Goal: Task Accomplishment & Management: Manage account settings

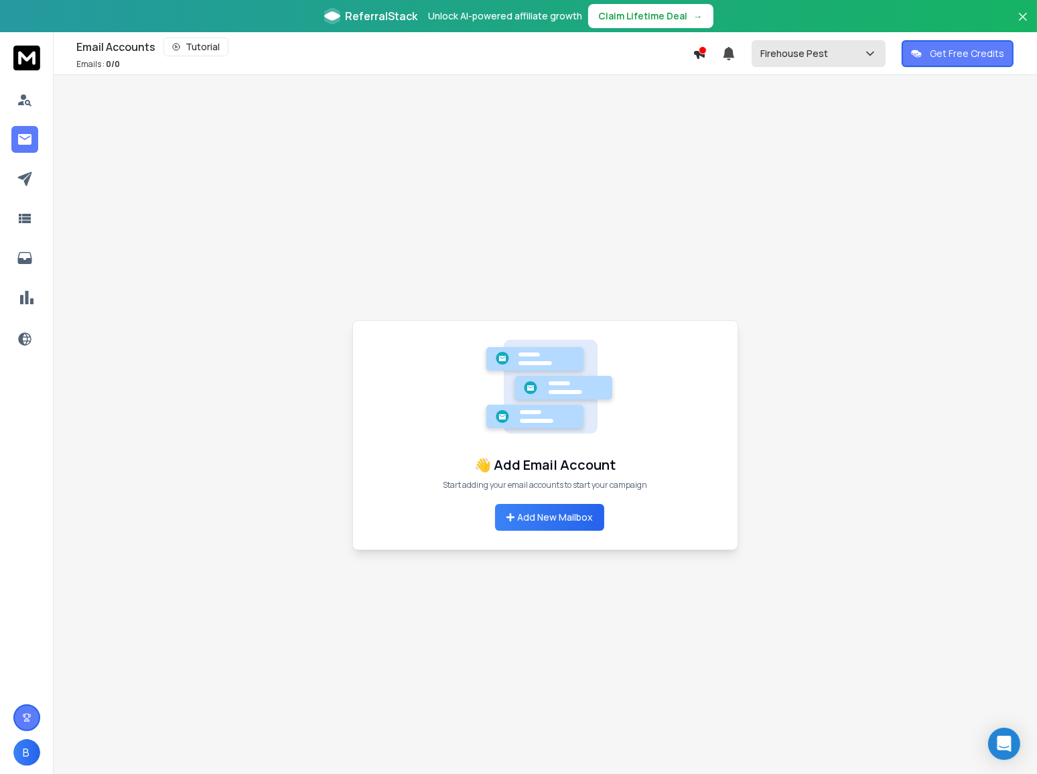
click at [788, 60] on button "Firehouse Pest" at bounding box center [818, 53] width 134 height 27
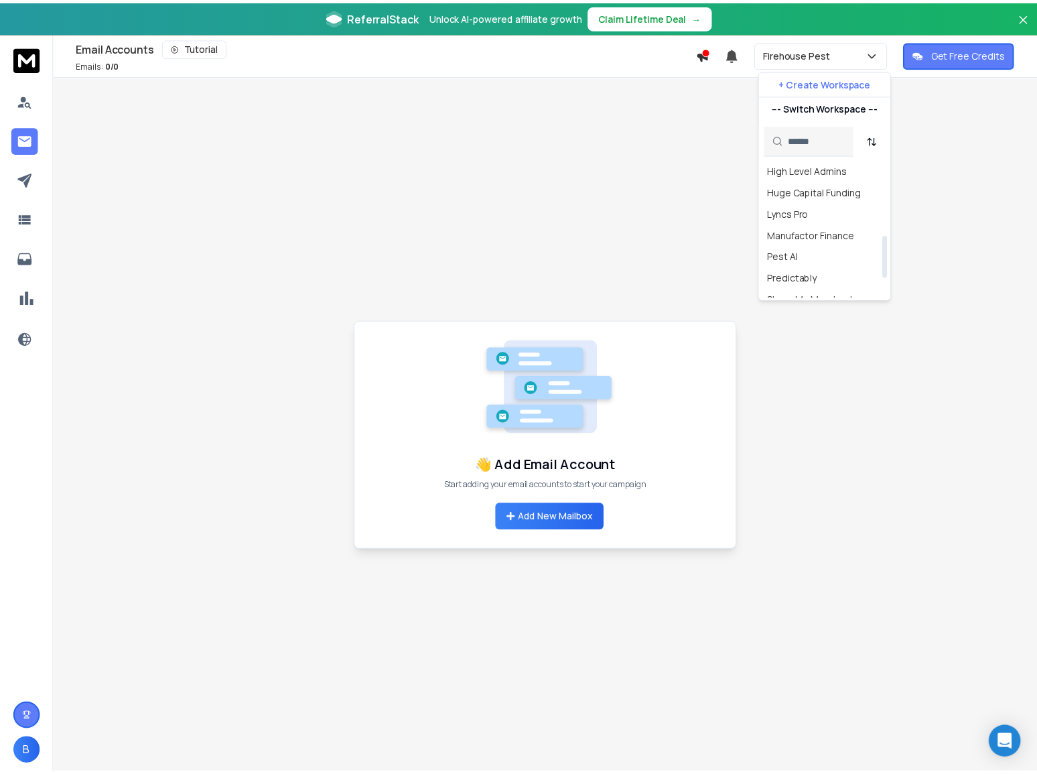
scroll to position [286, 0]
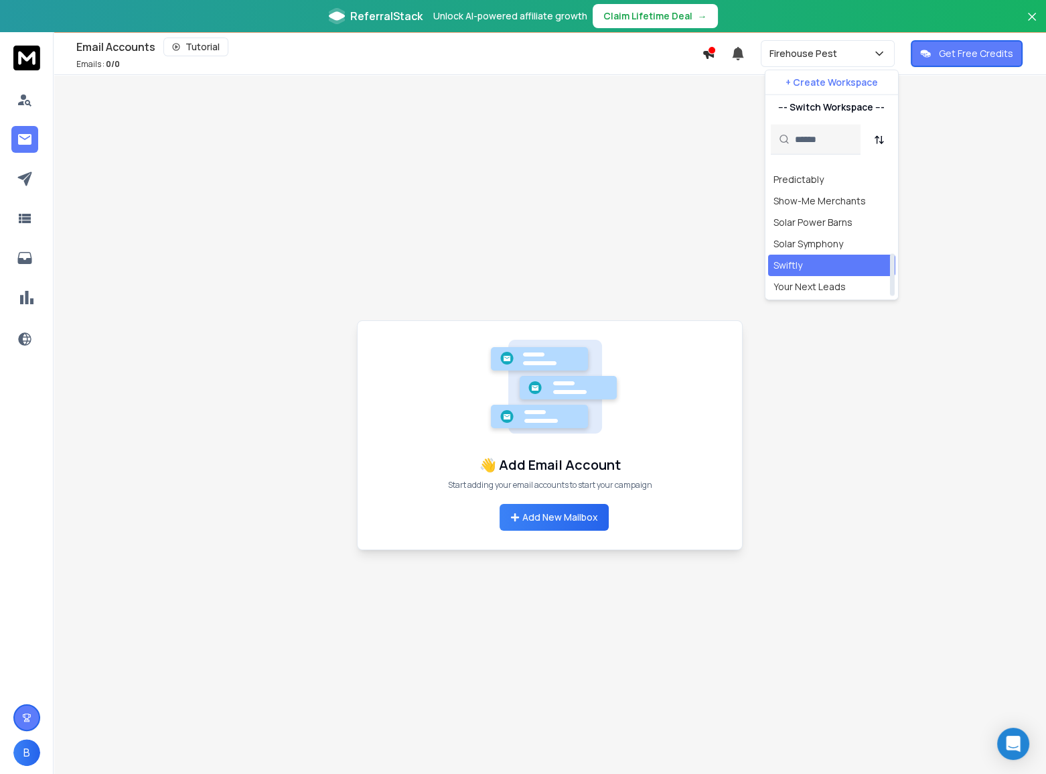
click at [832, 273] on div "Swiftly" at bounding box center [831, 265] width 127 height 21
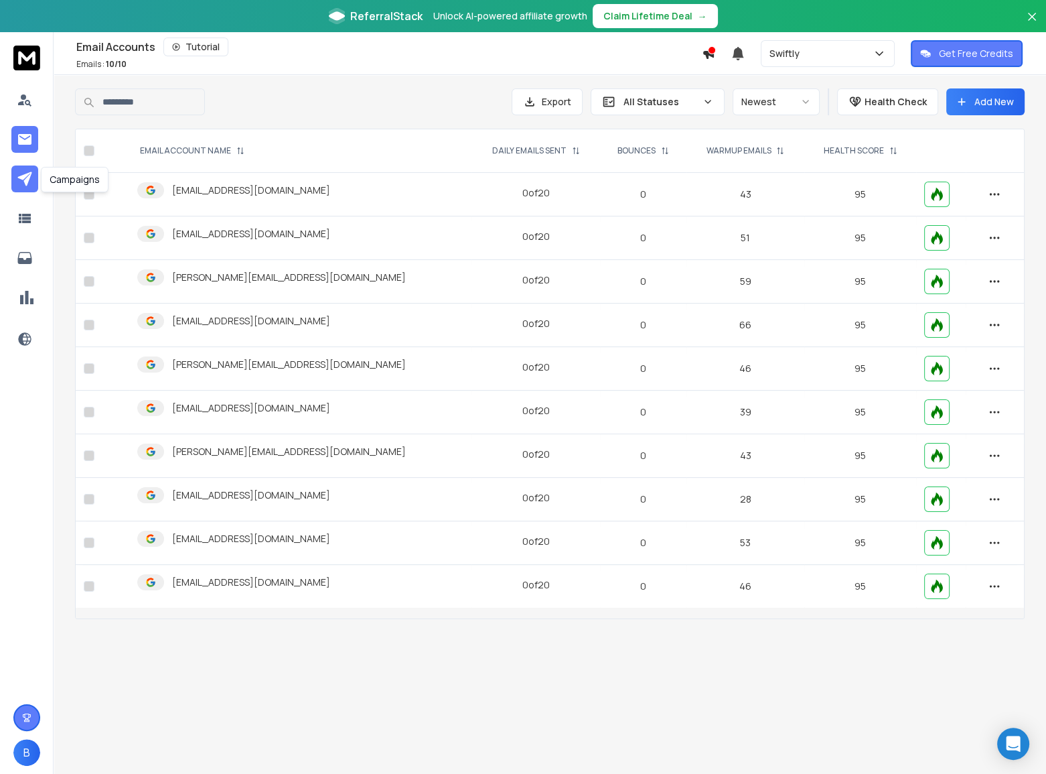
click at [32, 187] on icon at bounding box center [25, 179] width 16 height 16
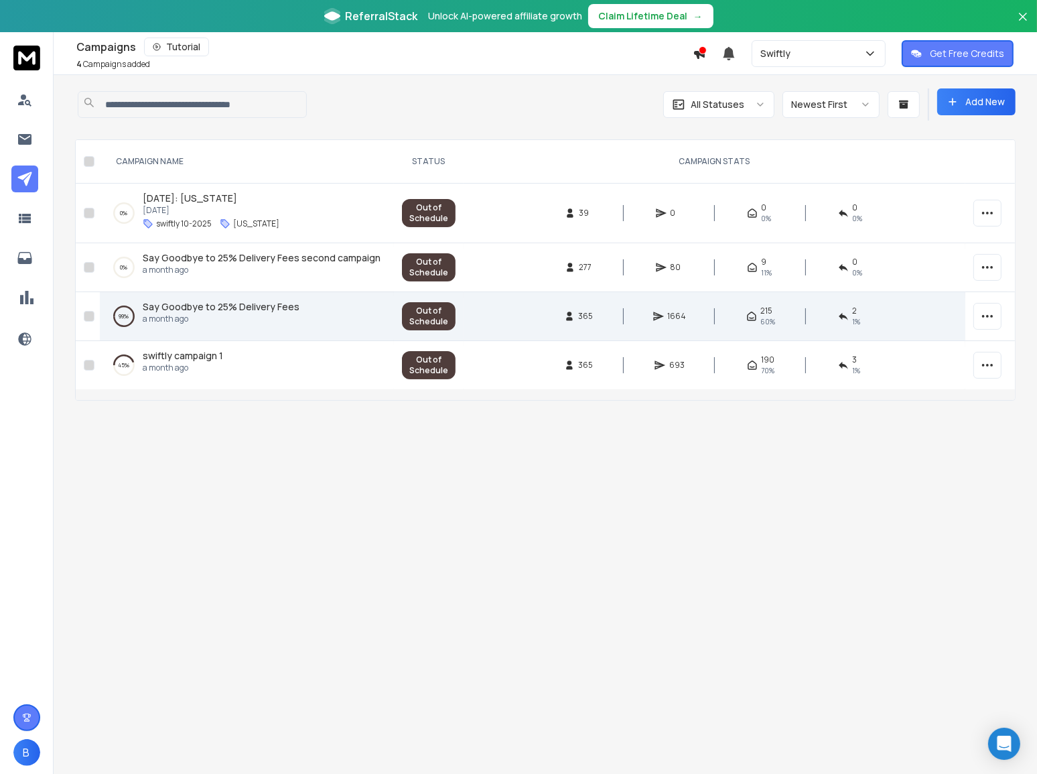
click at [233, 310] on span "Say Goodbye to 25% Delivery Fees" at bounding box center [221, 306] width 157 height 13
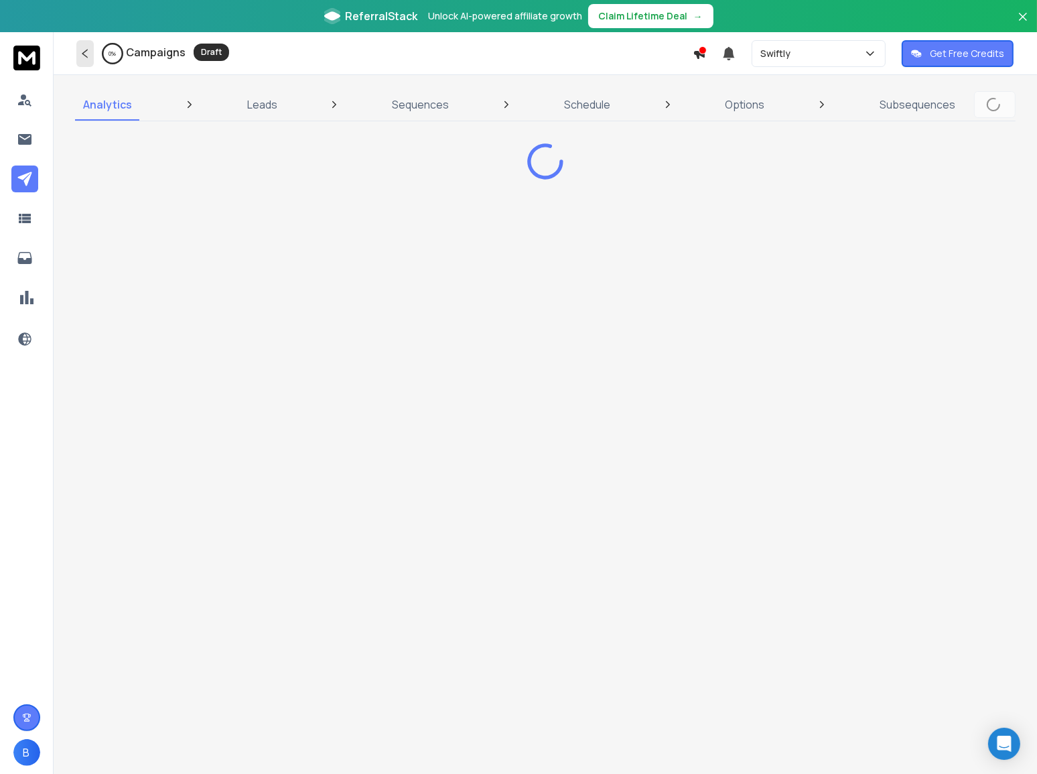
click at [86, 58] on icon at bounding box center [85, 54] width 12 height 12
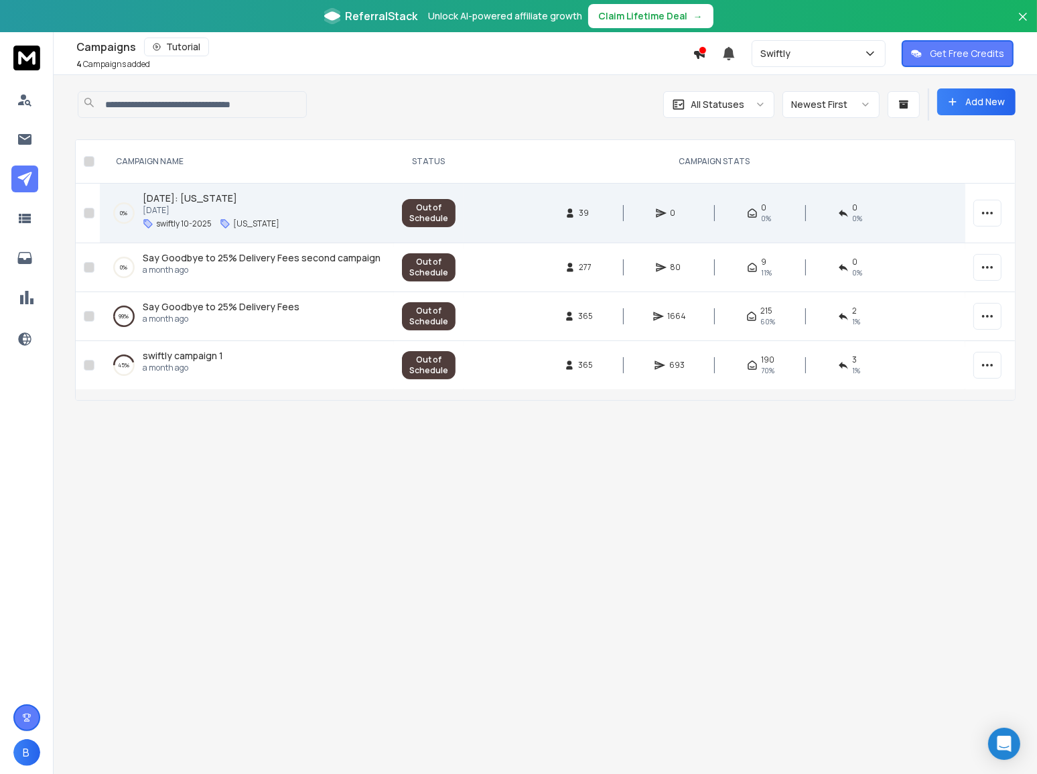
click at [263, 200] on div "0 % [DATE]: [US_STATE] [DATE] swiftly 10-2025 [US_STATE]" at bounding box center [246, 213] width 267 height 43
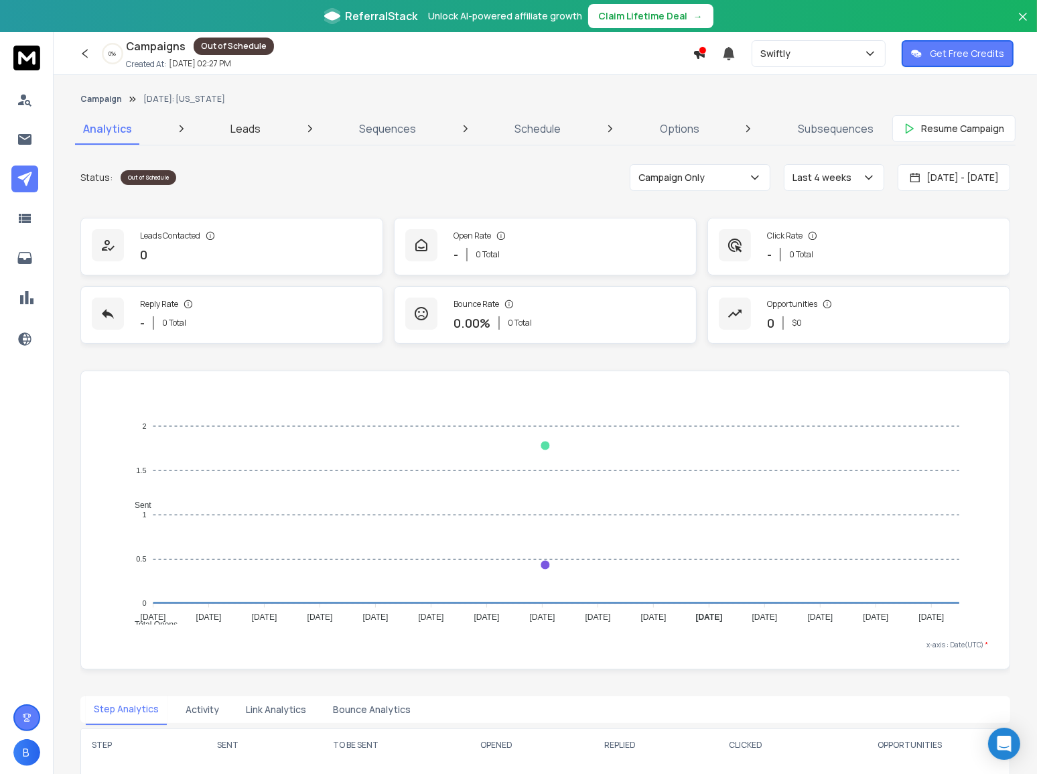
click at [255, 123] on p "Leads" at bounding box center [245, 129] width 30 height 16
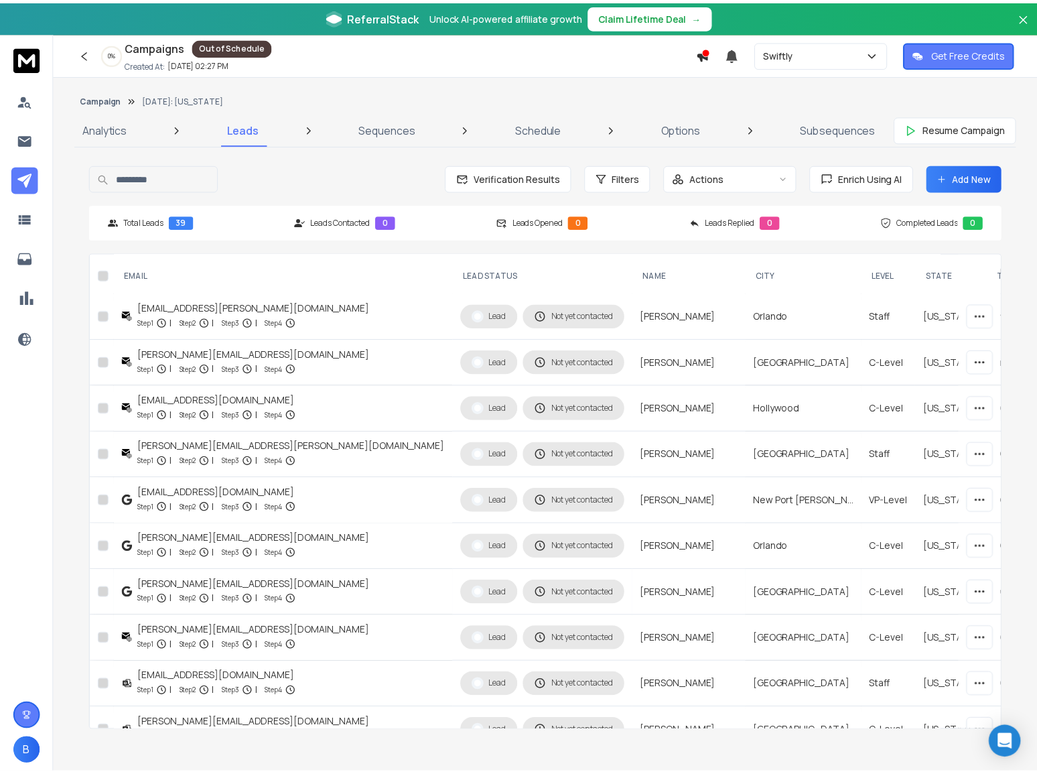
scroll to position [1384, 0]
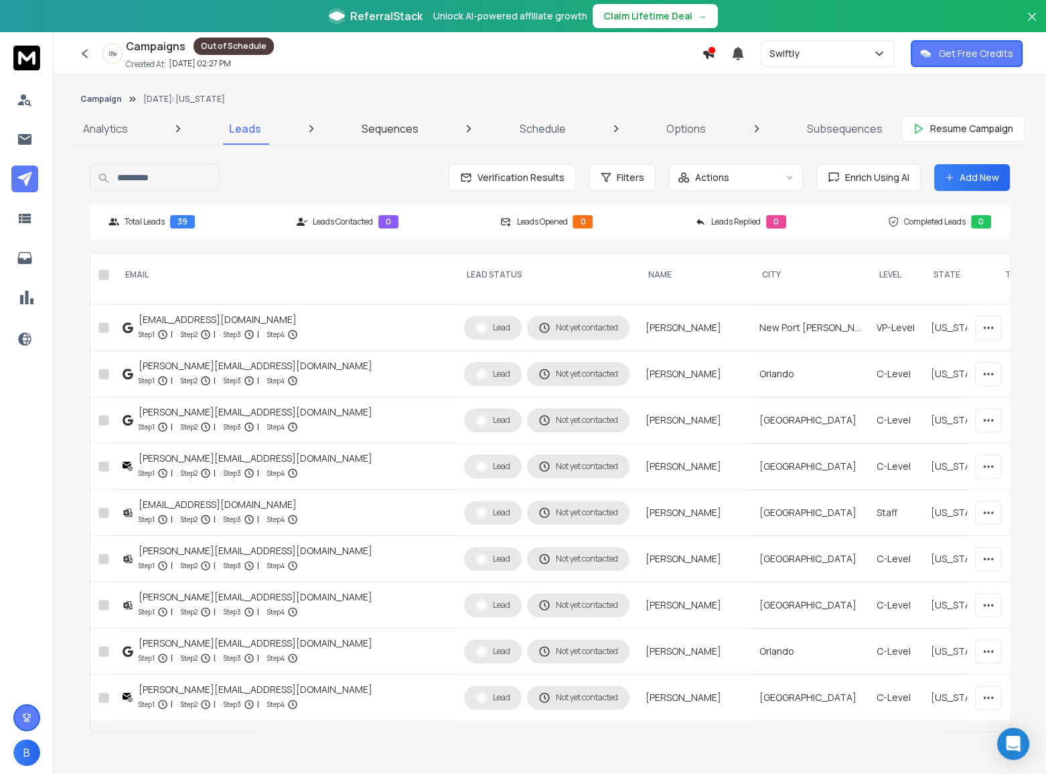
click at [376, 131] on p "Sequences" at bounding box center [390, 129] width 57 height 16
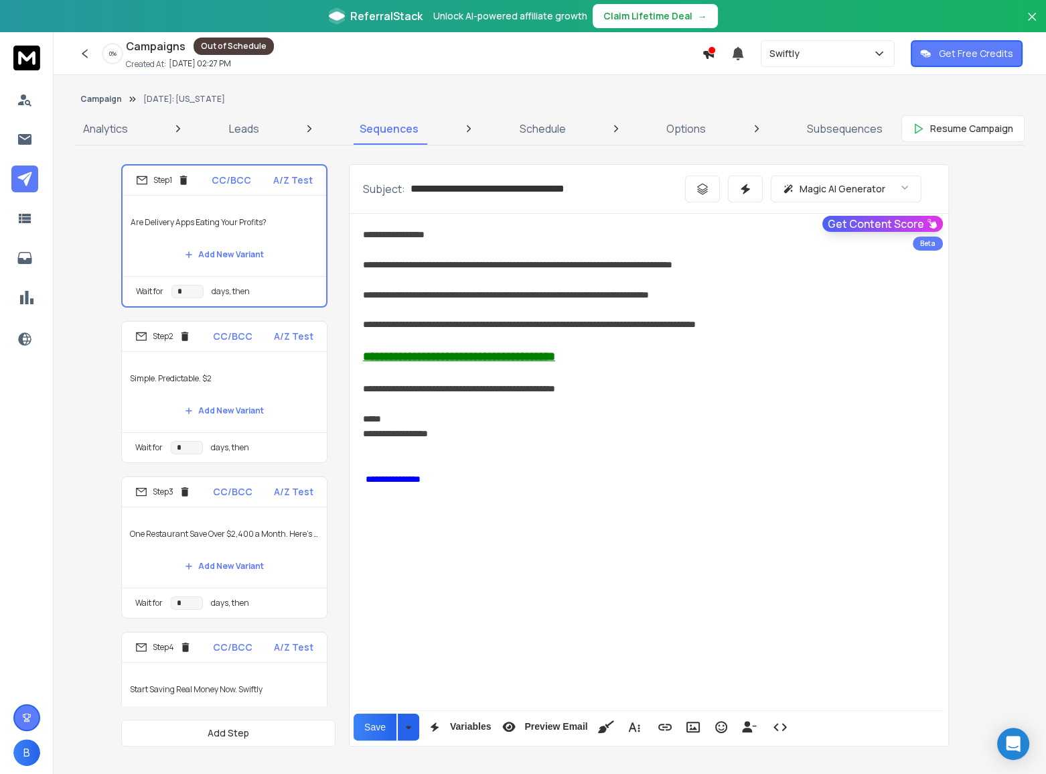
click at [623, 354] on div "**********" at bounding box center [649, 356] width 572 height 19
click at [1006, 334] on div "**********" at bounding box center [550, 455] width 950 height 593
click at [465, 334] on div "To enrich screen reader interactions, please activate Accessibility in Grammarl…" at bounding box center [649, 339] width 572 height 15
click at [429, 409] on div "To enrich screen reader interactions, please activate Accessibility in Grammarl…" at bounding box center [649, 403] width 572 height 15
click at [428, 429] on span "**********" at bounding box center [395, 433] width 65 height 9
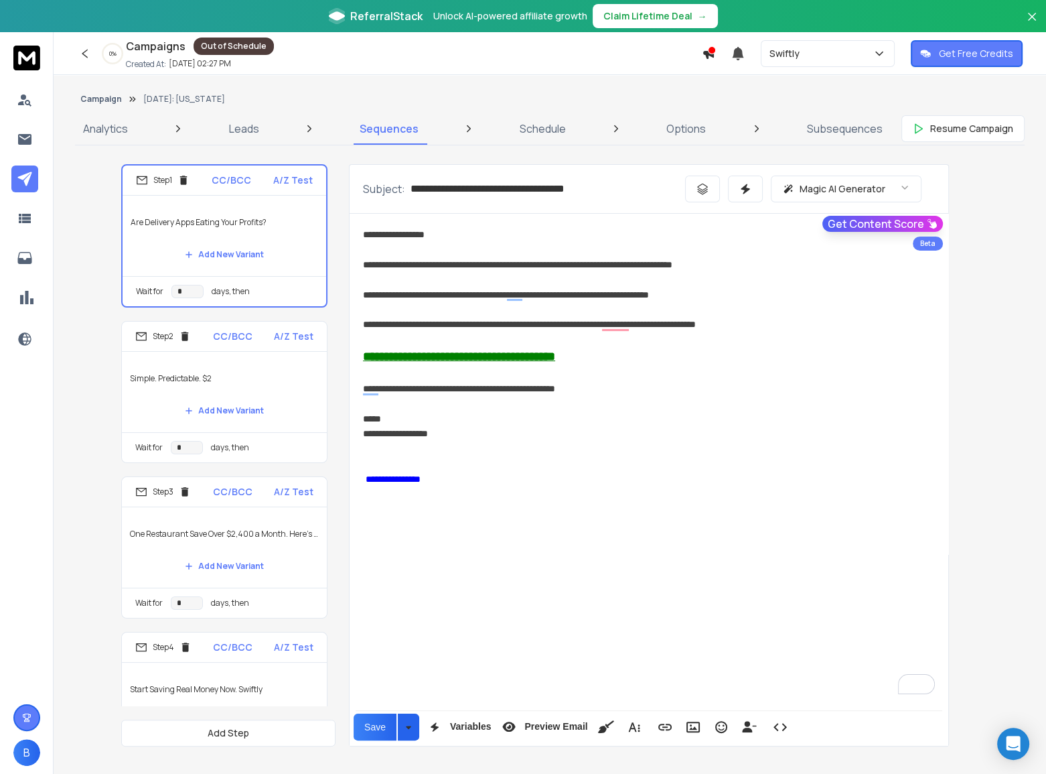
click at [428, 429] on span "**********" at bounding box center [395, 433] width 65 height 9
click at [620, 373] on div "To enrich screen reader interactions, please activate Accessibility in Grammarl…" at bounding box center [649, 373] width 572 height 15
drag, startPoint x: 624, startPoint y: 371, endPoint x: 362, endPoint y: 352, distance: 263.2
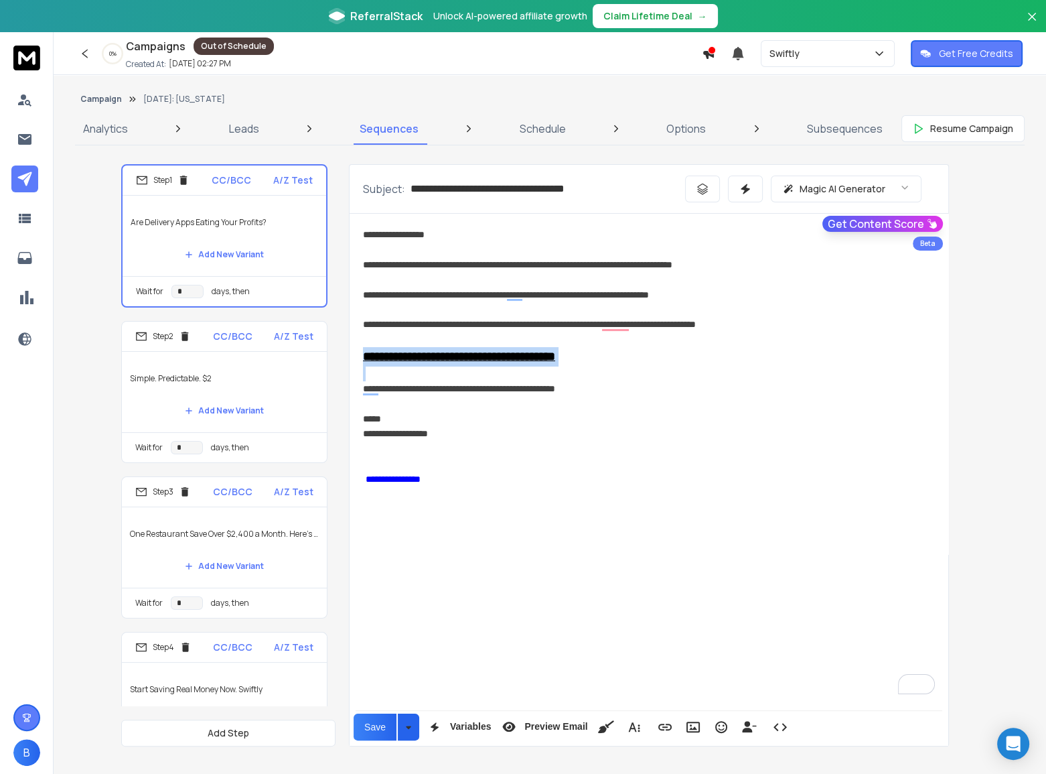
click at [362, 352] on div "**********" at bounding box center [649, 461] width 599 height 494
click at [87, 139] on link "Analytics" at bounding box center [105, 129] width 61 height 32
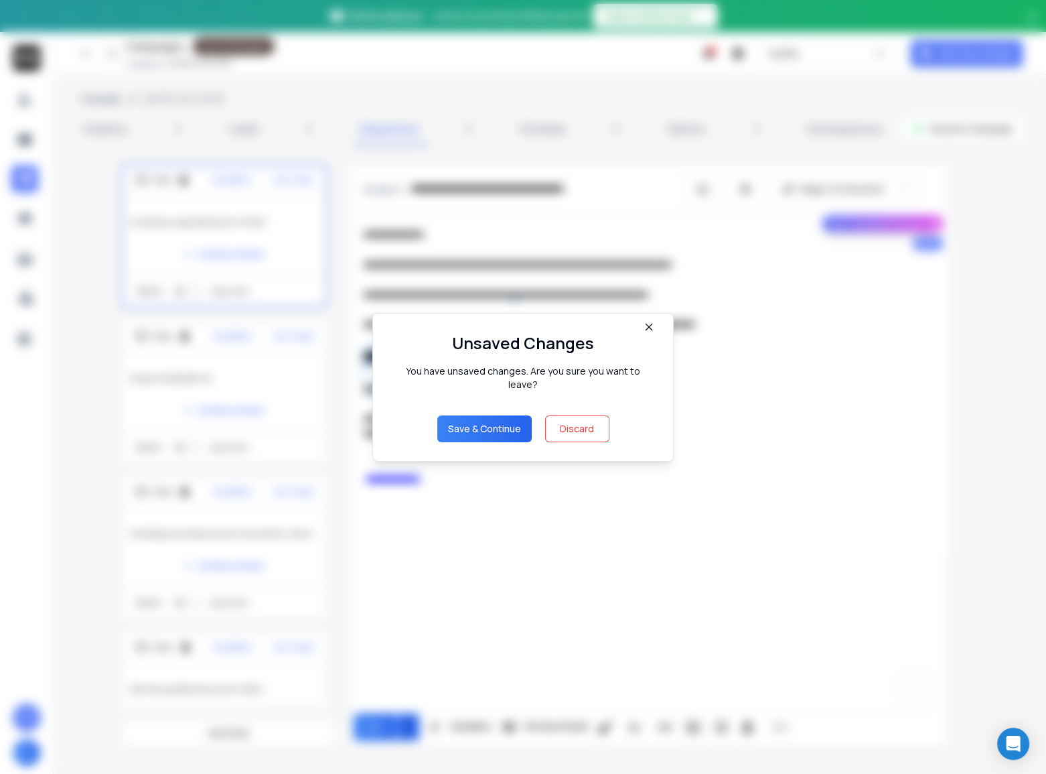
click at [480, 421] on button "Save & Continue" at bounding box center [484, 428] width 94 height 27
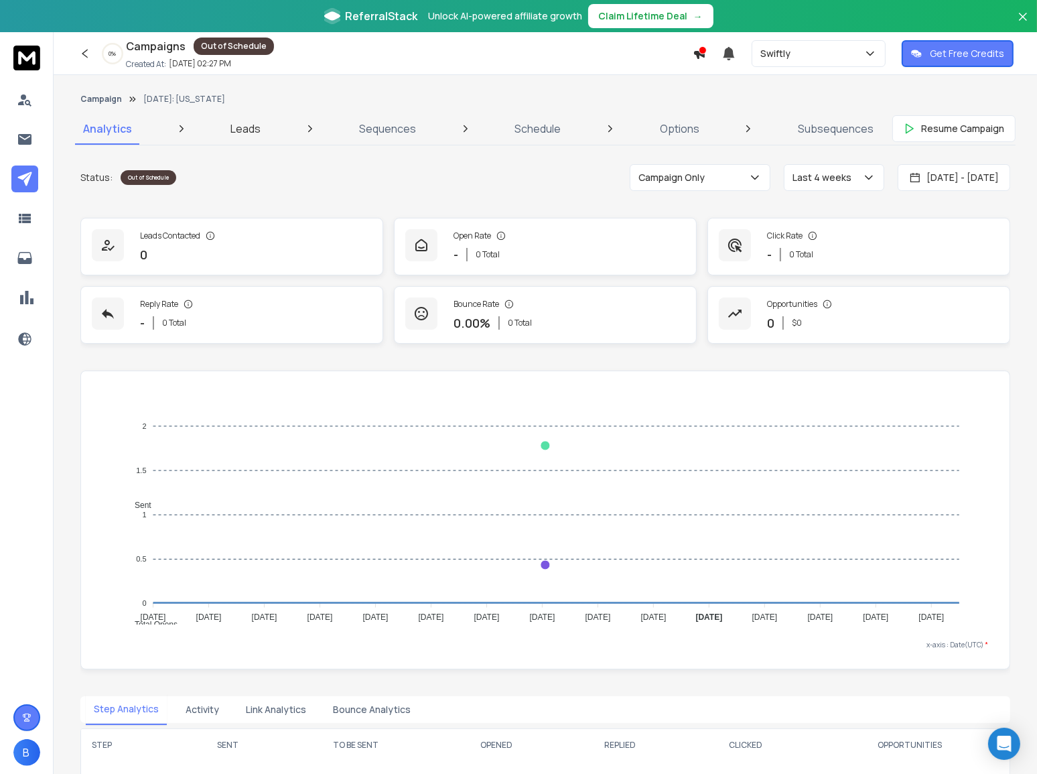
click at [252, 137] on link "Leads" at bounding box center [245, 129] width 46 height 32
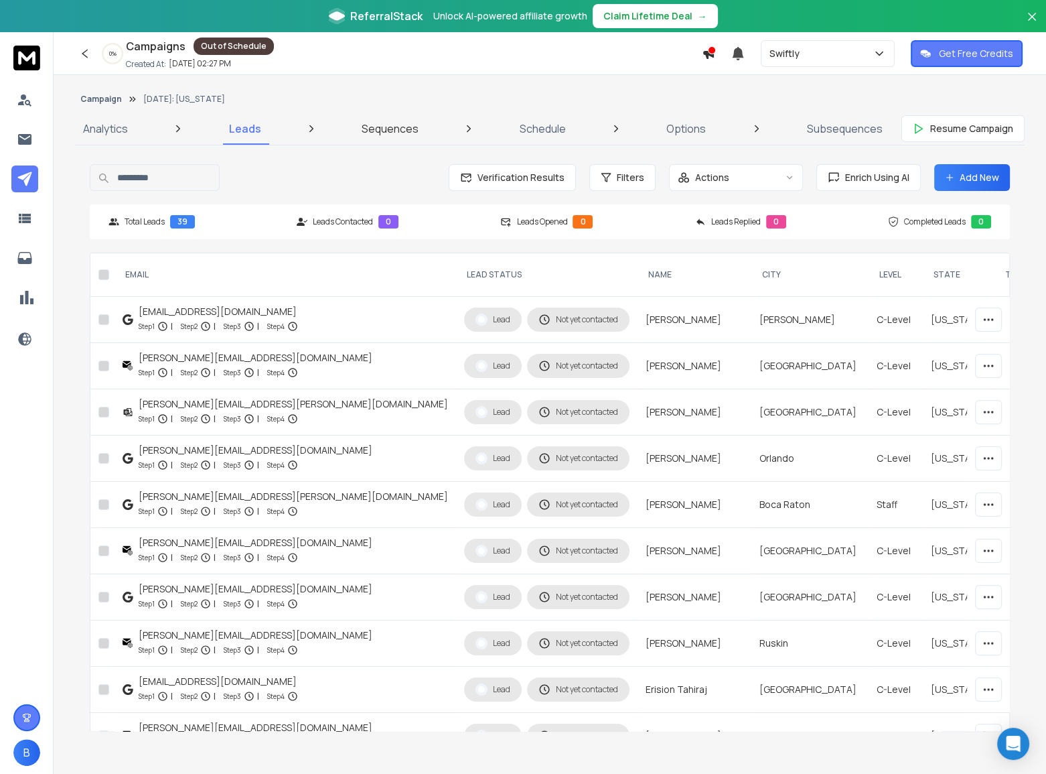
click at [366, 133] on p "Sequences" at bounding box center [390, 129] width 57 height 16
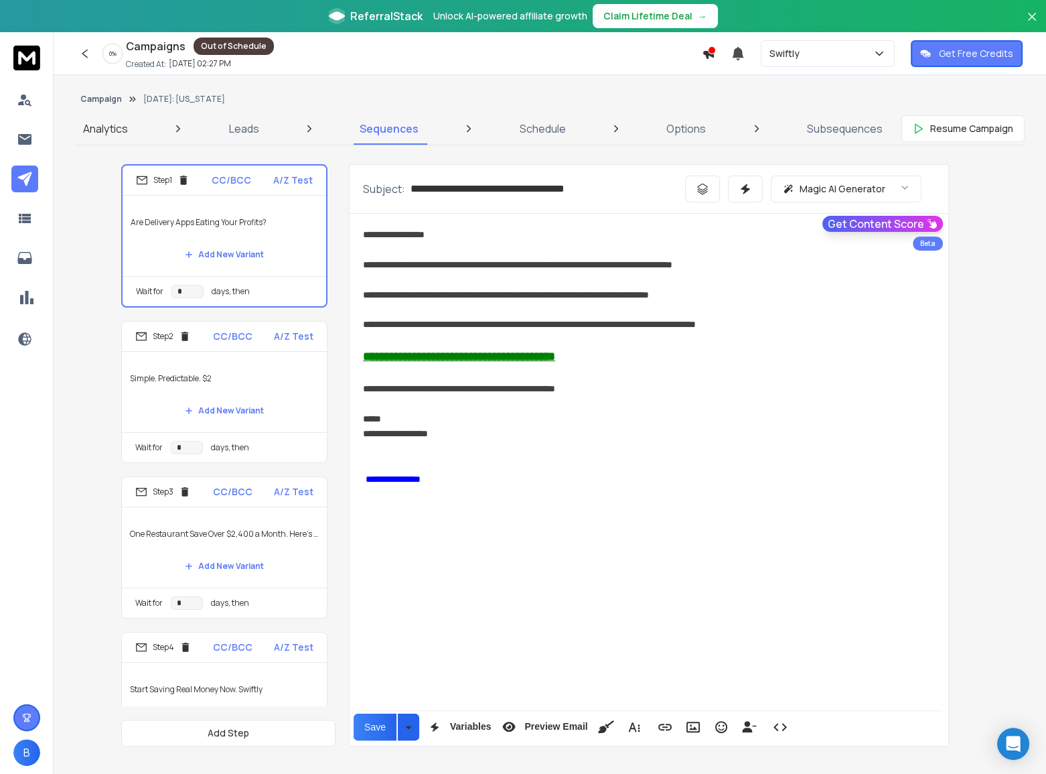
click at [121, 129] on p "Analytics" at bounding box center [105, 129] width 45 height 16
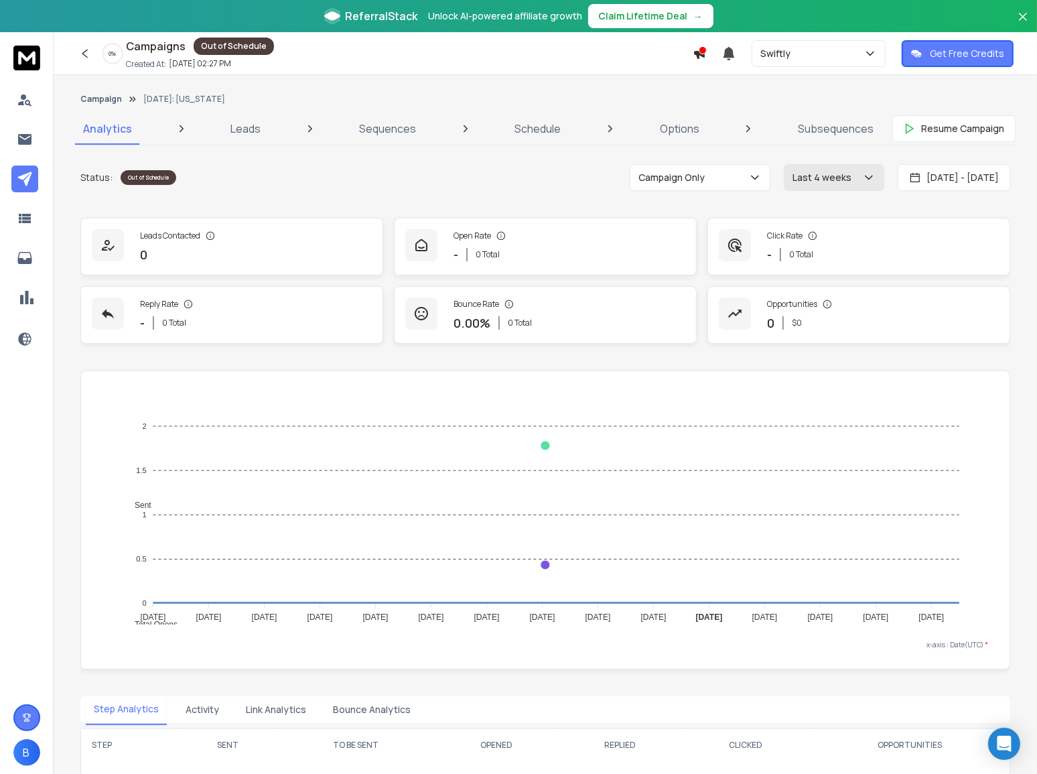
click at [808, 183] on p "Last 4 weeks" at bounding box center [824, 177] width 64 height 13
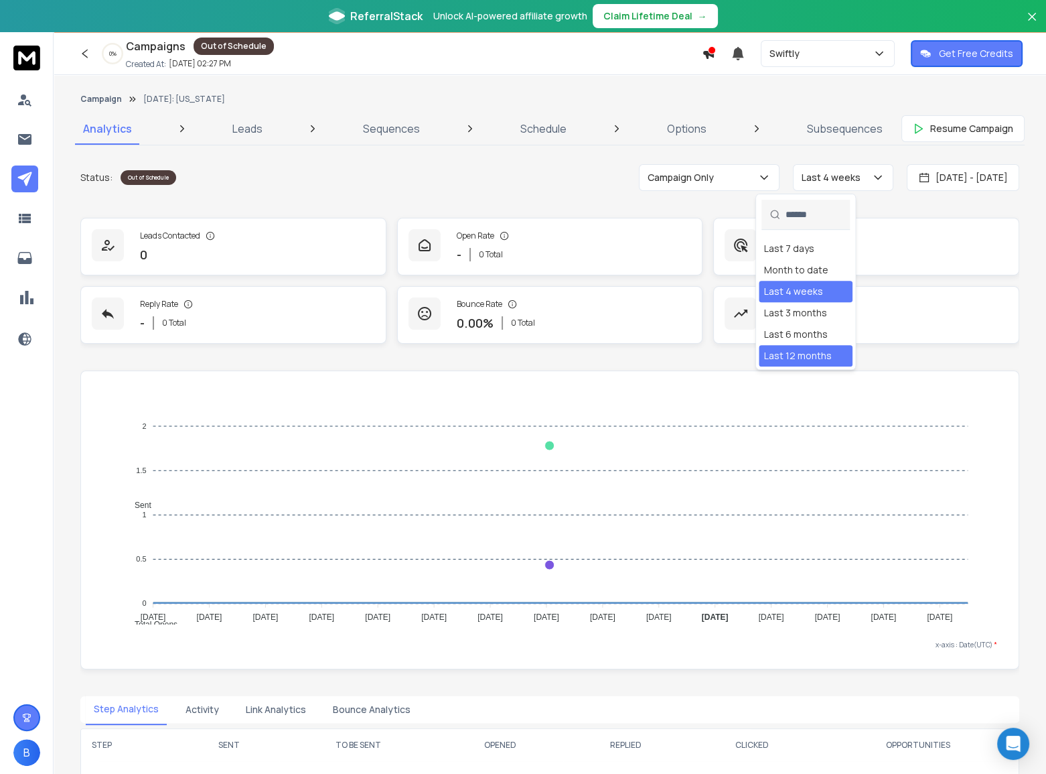
click at [802, 353] on div "Last 12 months" at bounding box center [798, 355] width 68 height 13
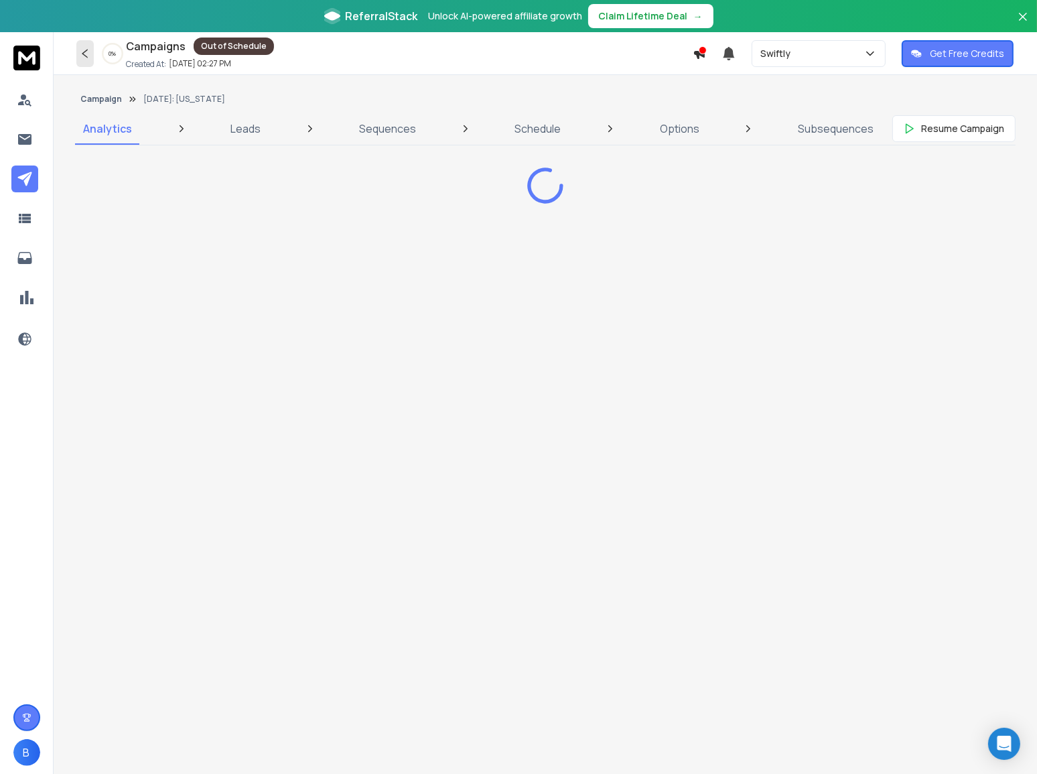
click at [91, 42] on button at bounding box center [84, 53] width 17 height 27
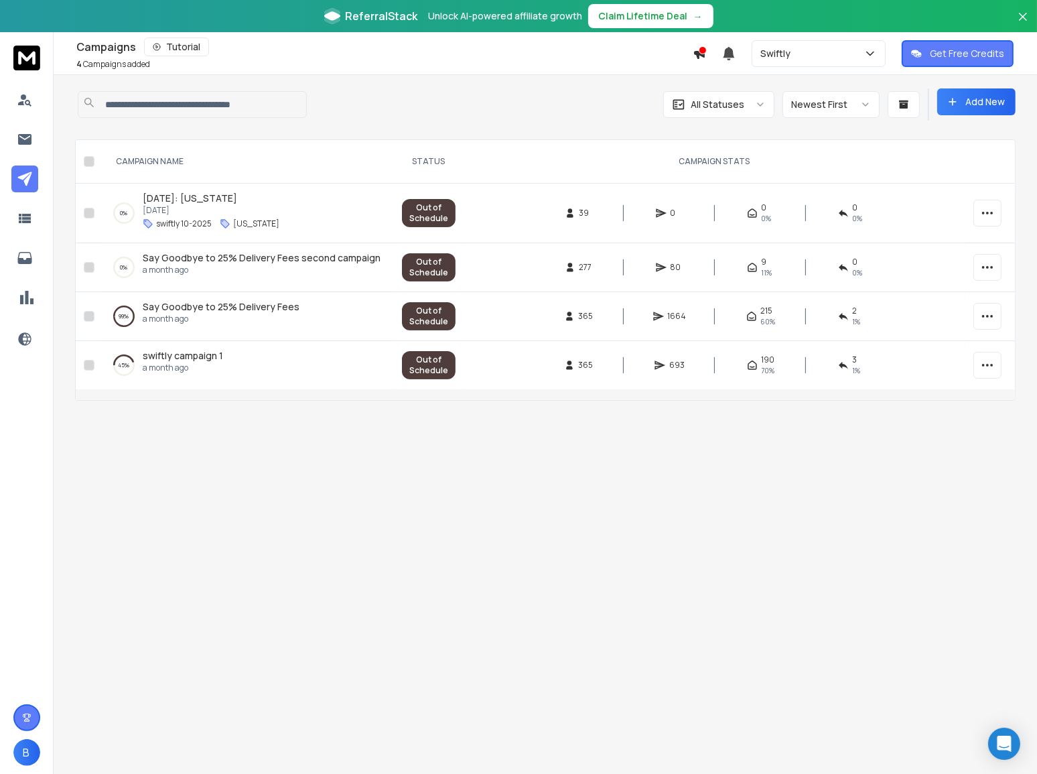
click at [706, 650] on div "Campaigns 4 Campaigns Added All Statuses Newest First Add New CAMPAIGN NAME STA…" at bounding box center [545, 475] width 940 height 774
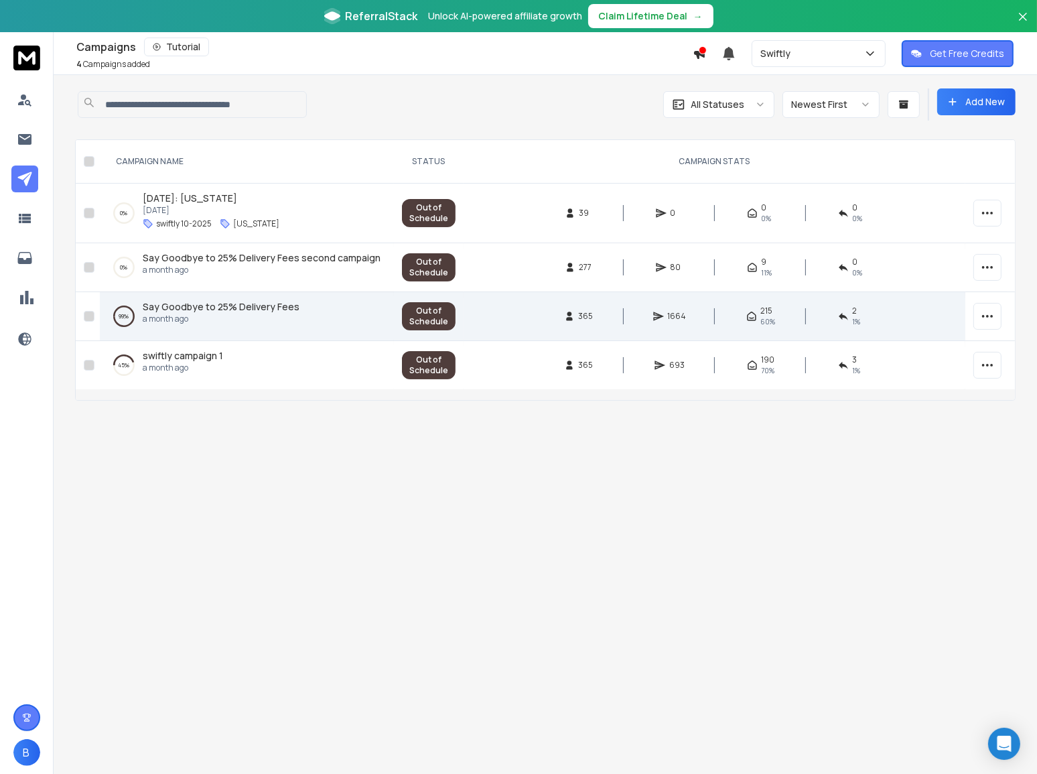
click at [214, 307] on span "Say Goodbye to 25% Delivery Fees" at bounding box center [221, 306] width 157 height 13
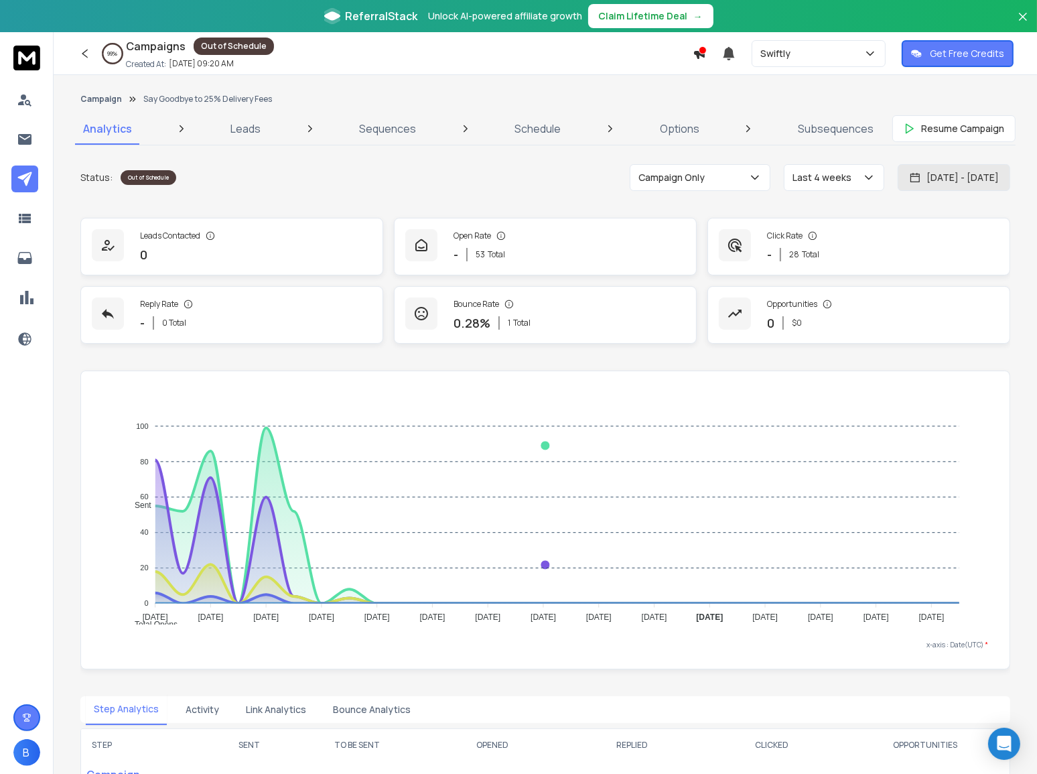
click at [909, 181] on icon "button" at bounding box center [915, 177] width 12 height 12
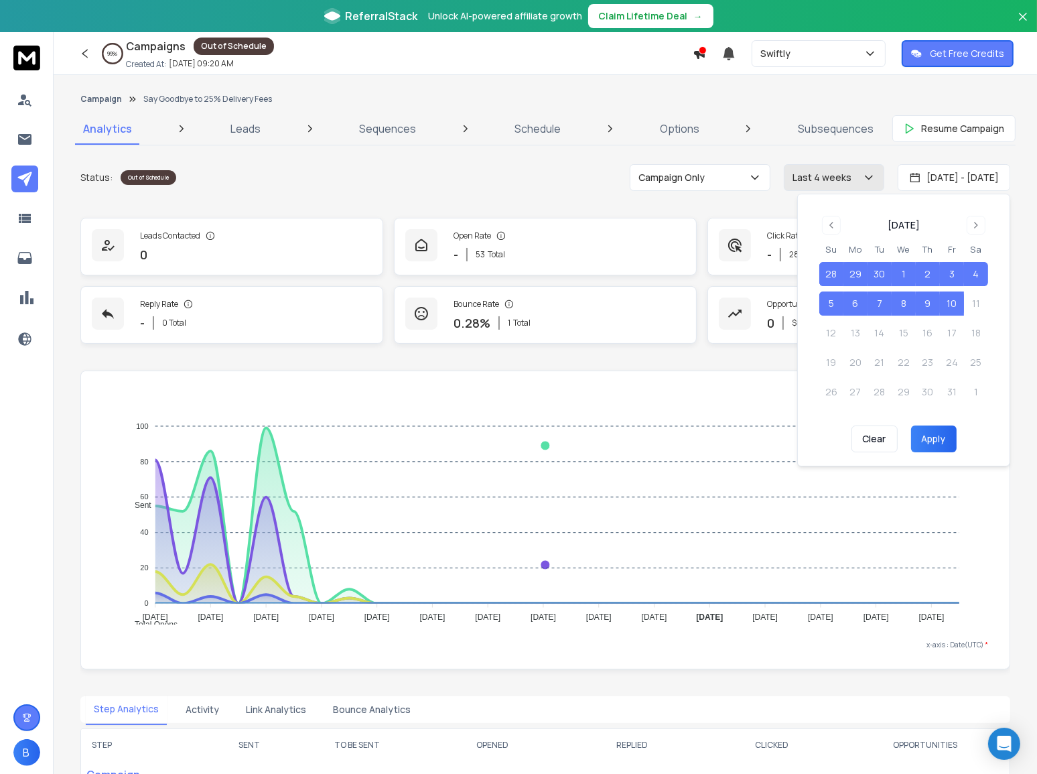
click at [784, 188] on button "Last 4 weeks" at bounding box center [834, 177] width 100 height 27
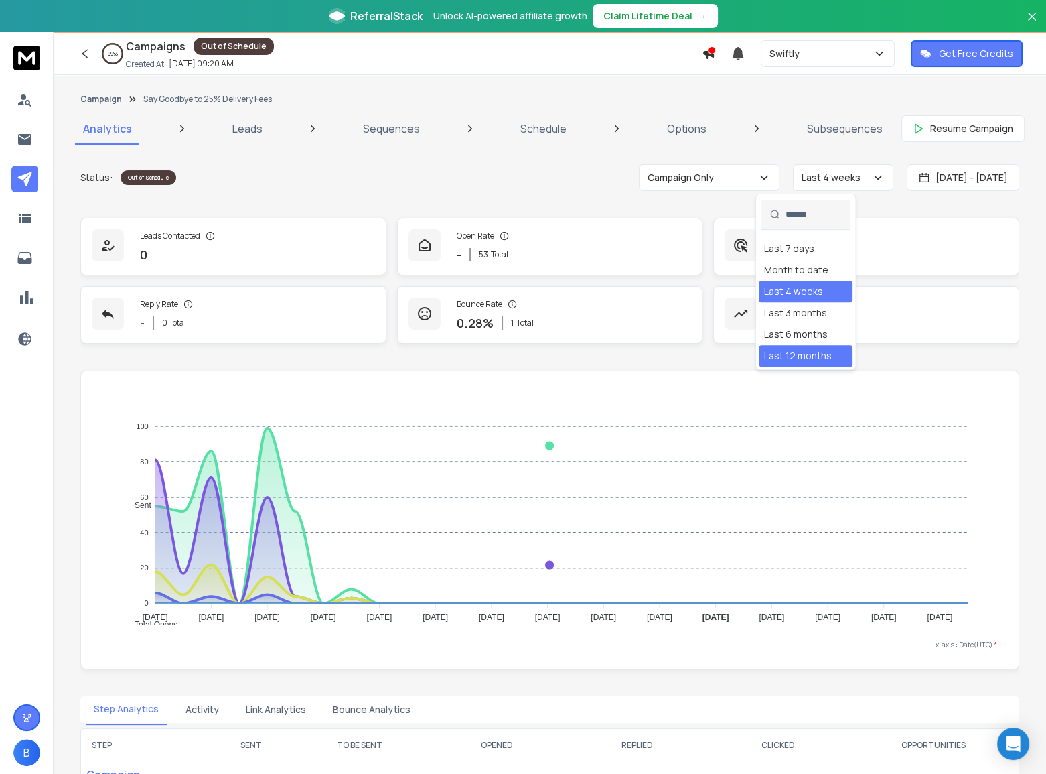
click at [784, 353] on div "Last 12 months" at bounding box center [798, 355] width 68 height 13
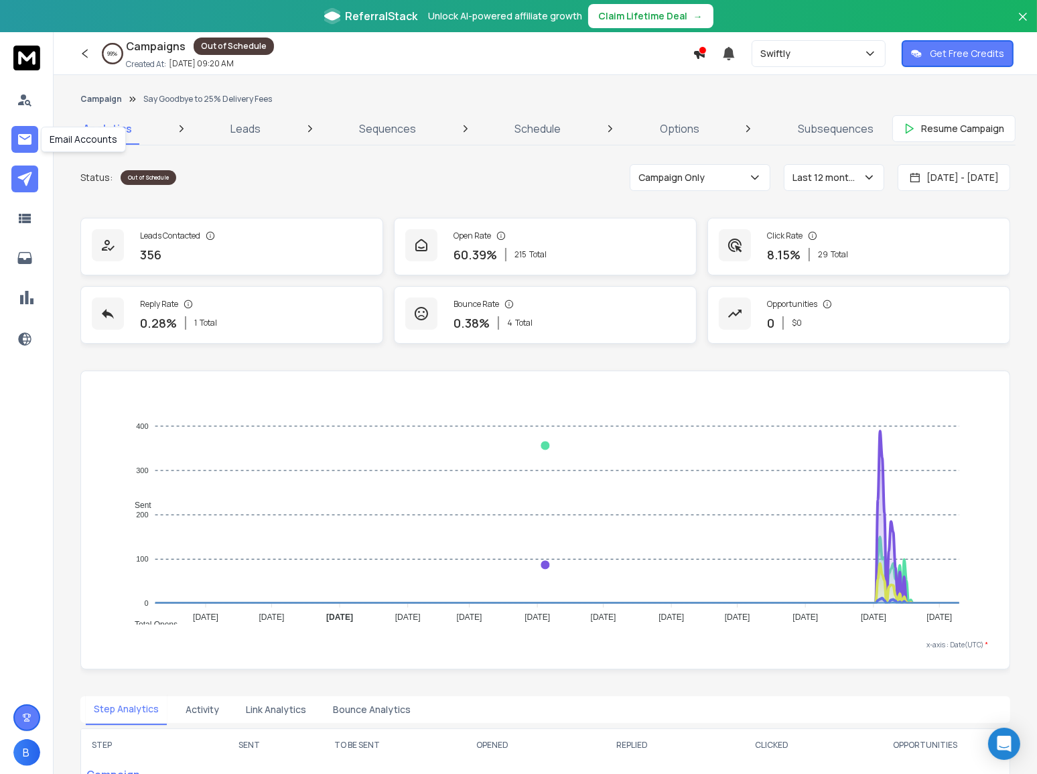
click at [23, 143] on icon at bounding box center [24, 139] width 13 height 11
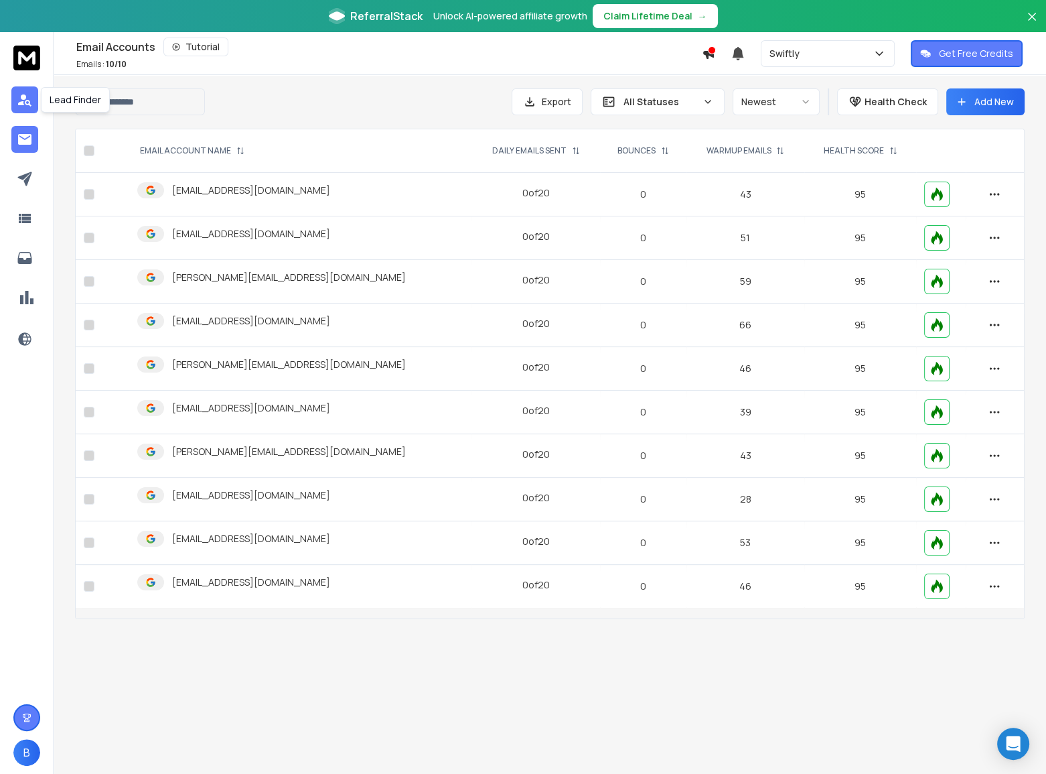
click at [32, 98] on icon at bounding box center [25, 100] width 16 height 16
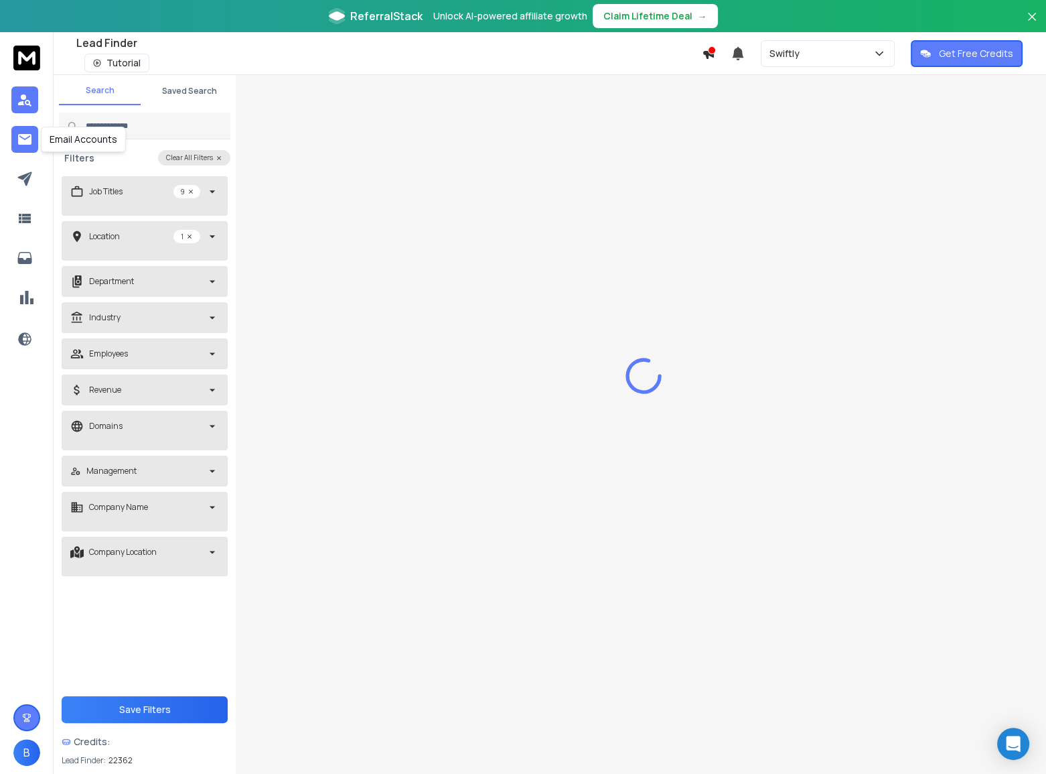
click at [33, 138] on link at bounding box center [24, 139] width 27 height 27
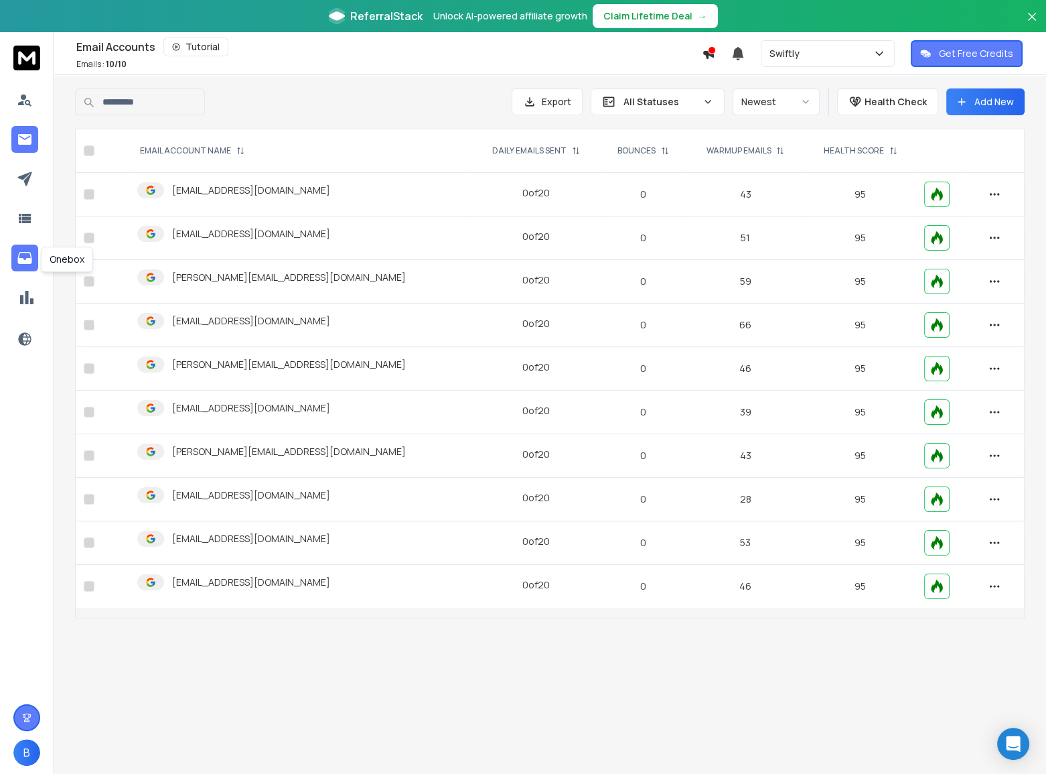
click at [27, 260] on icon at bounding box center [24, 258] width 14 height 12
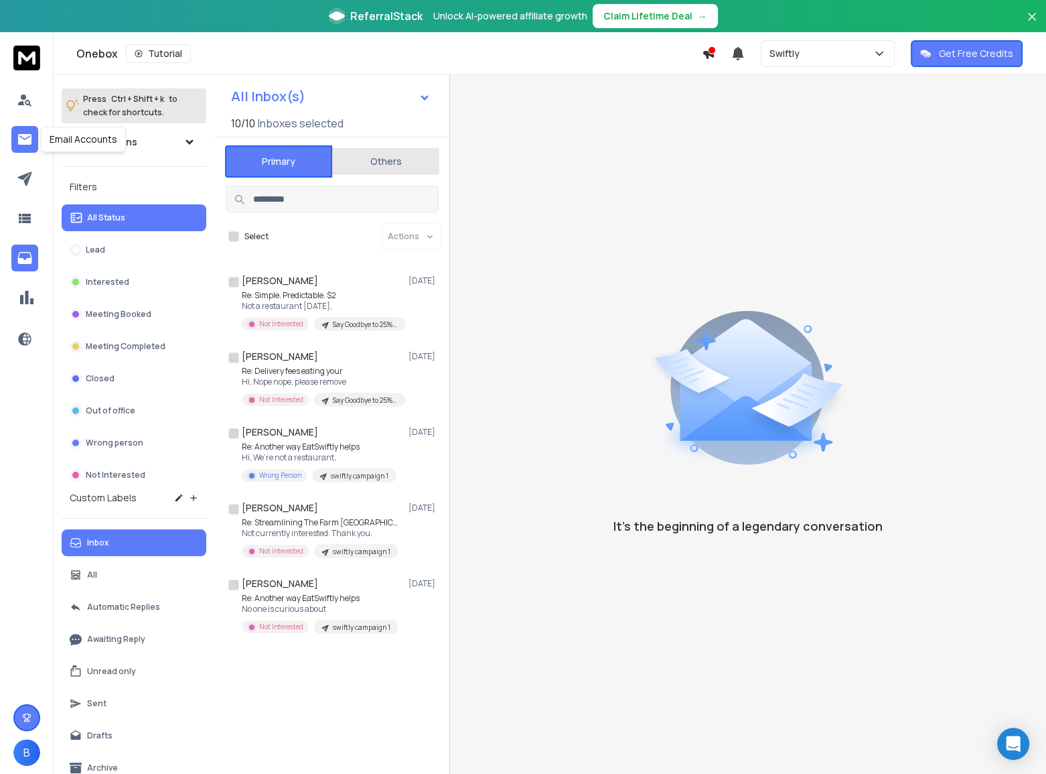
click at [29, 140] on icon at bounding box center [24, 139] width 13 height 11
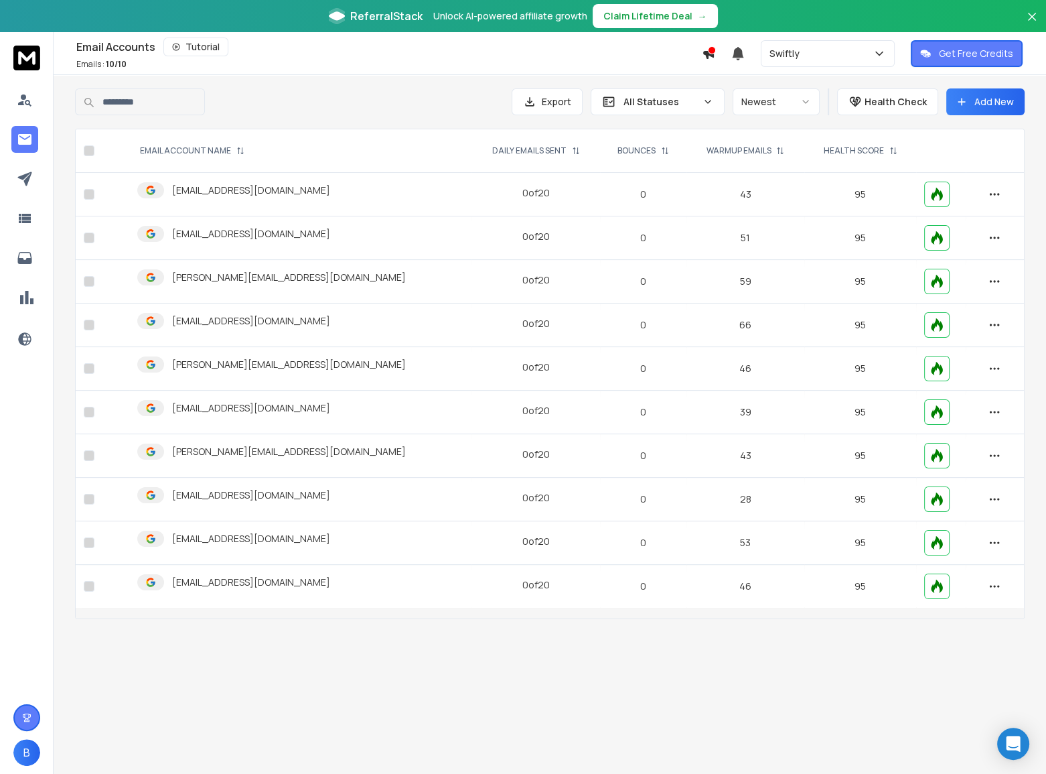
click at [281, 92] on div at bounding box center [289, 101] width 429 height 27
